Goal: Communication & Community: Answer question/provide support

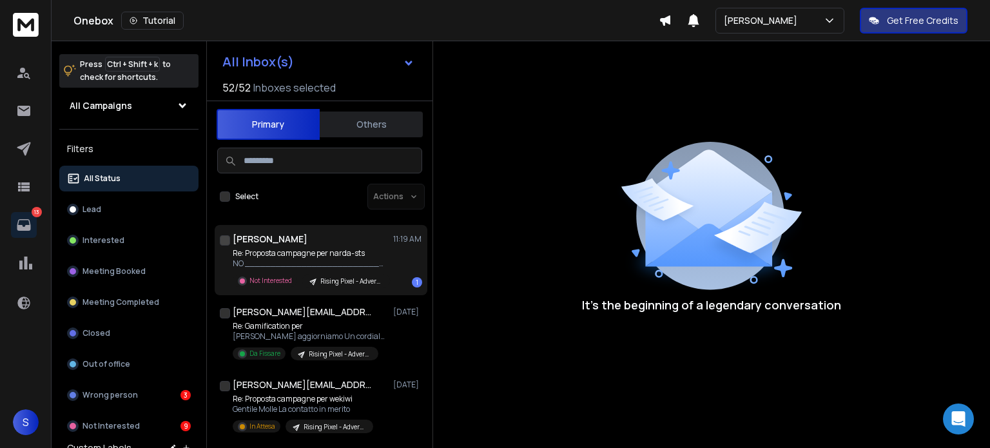
click at [377, 243] on div "Di Giuseppe 11:19 AM" at bounding box center [328, 239] width 190 height 13
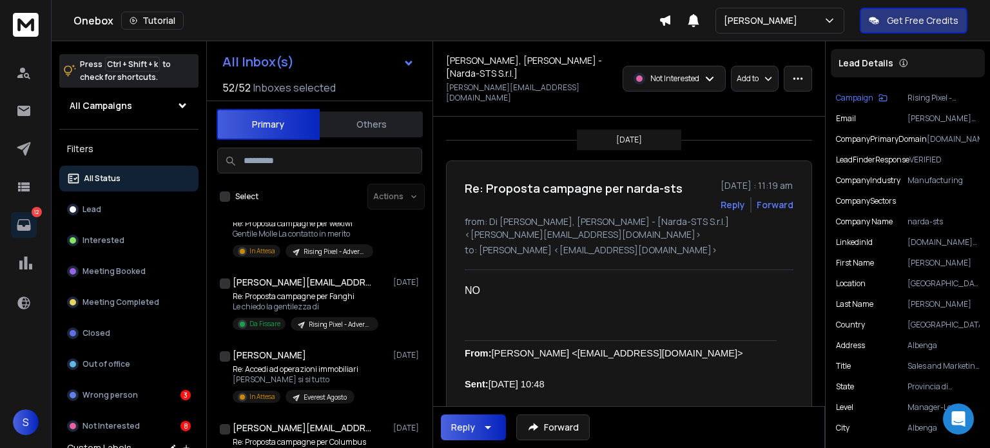
scroll to position [205, 0]
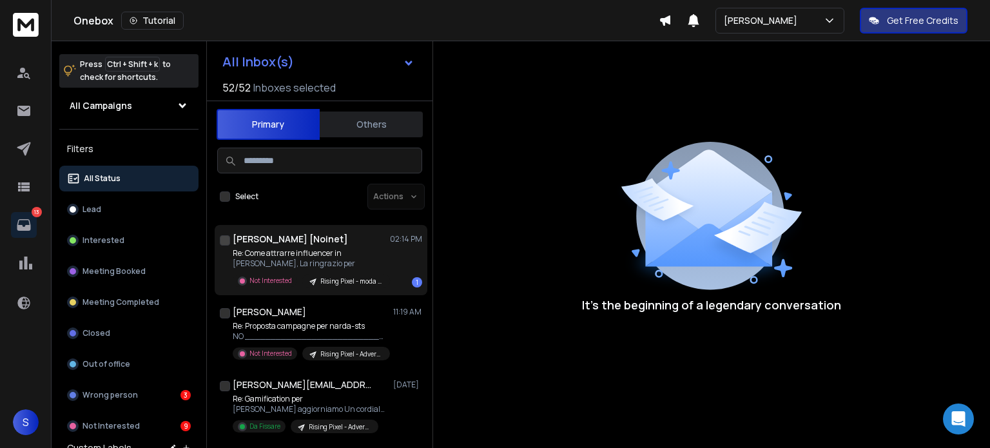
click at [354, 239] on div "[PERSON_NAME] [Noinet] 02:14 PM" at bounding box center [328, 239] width 190 height 13
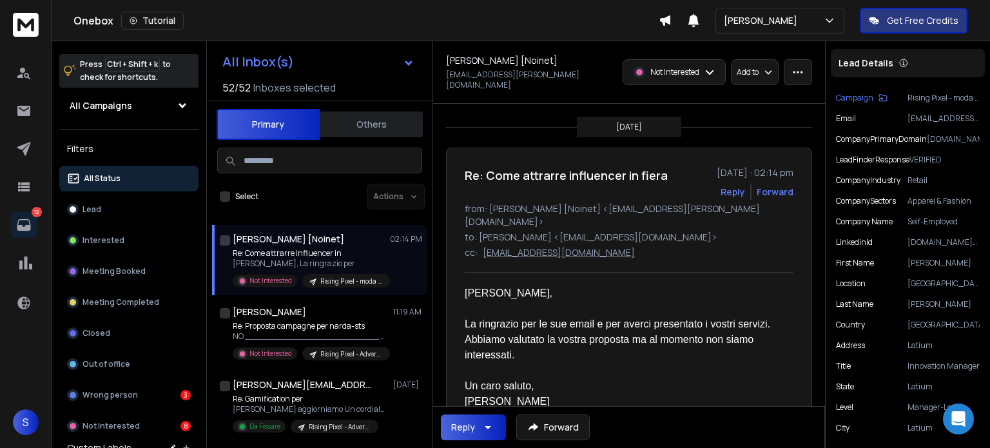
click at [472, 422] on div "Reply" at bounding box center [463, 427] width 24 height 13
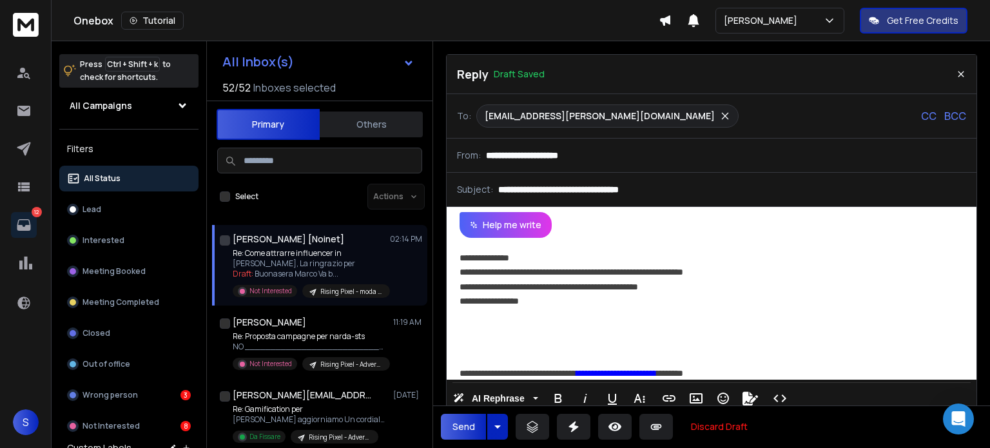
scroll to position [1975, 0]
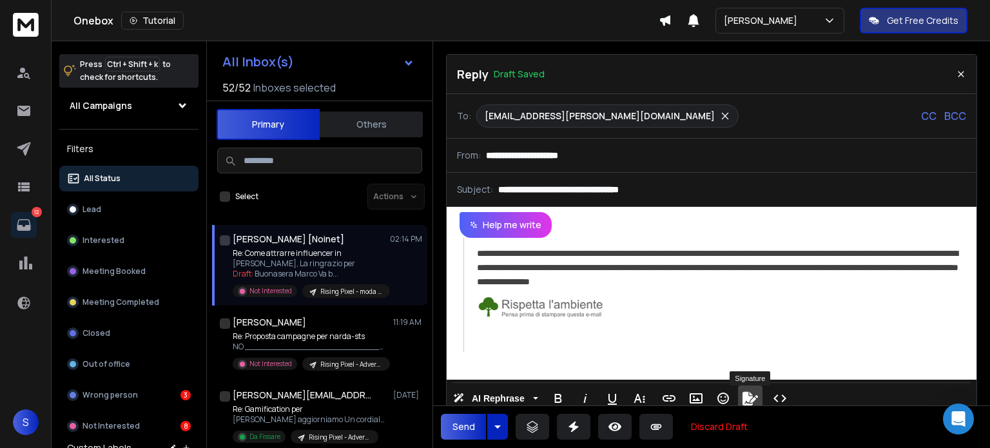
click at [749, 396] on icon "button" at bounding box center [750, 398] width 15 height 14
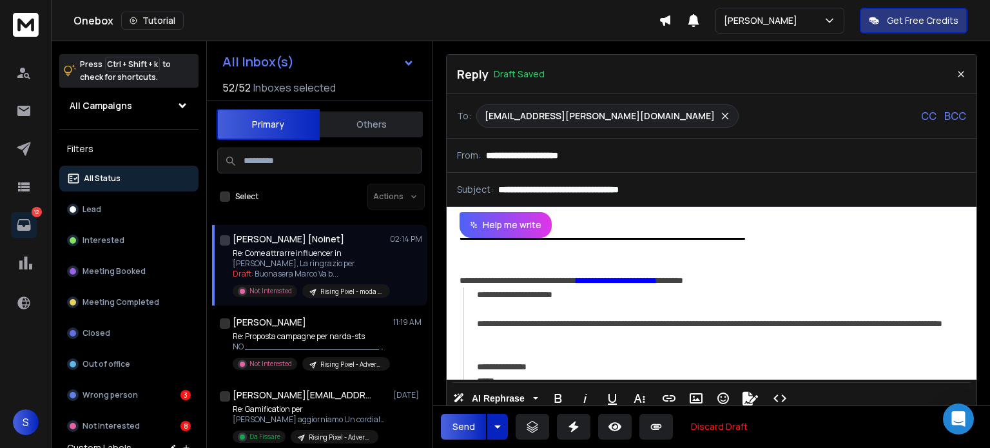
scroll to position [0, 0]
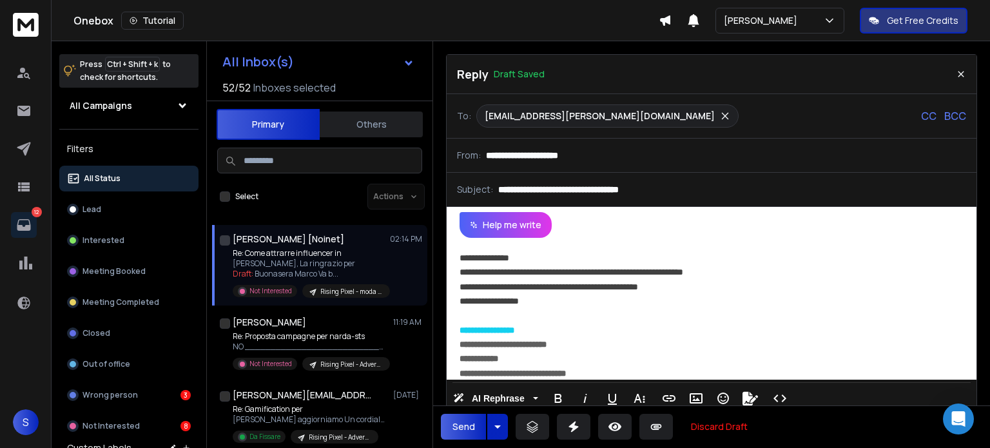
click at [460, 418] on button "Send" at bounding box center [463, 427] width 45 height 26
